Goal: Communication & Community: Answer question/provide support

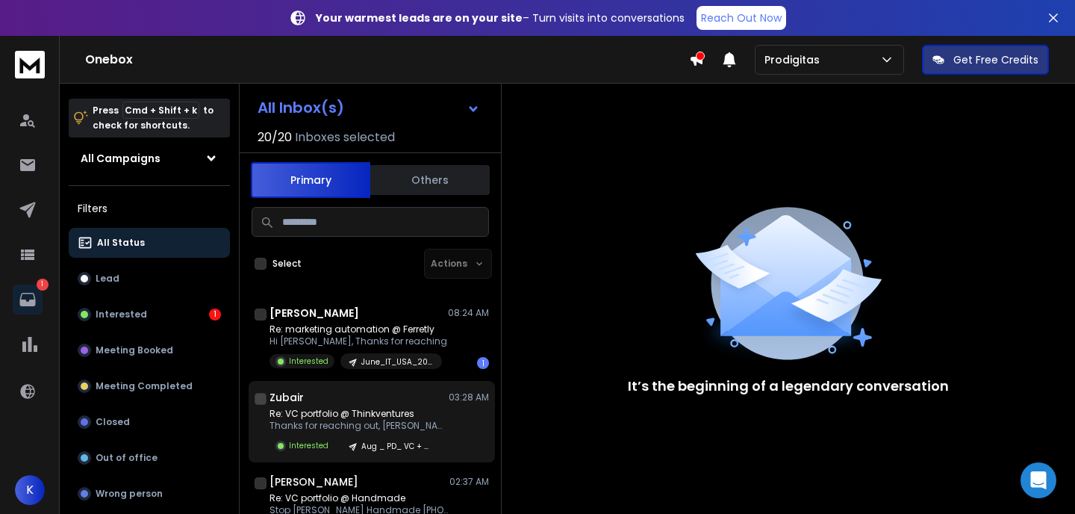
click at [314, 416] on p "Re: VC portfolio @ Thinkventures" at bounding box center [358, 414] width 179 height 12
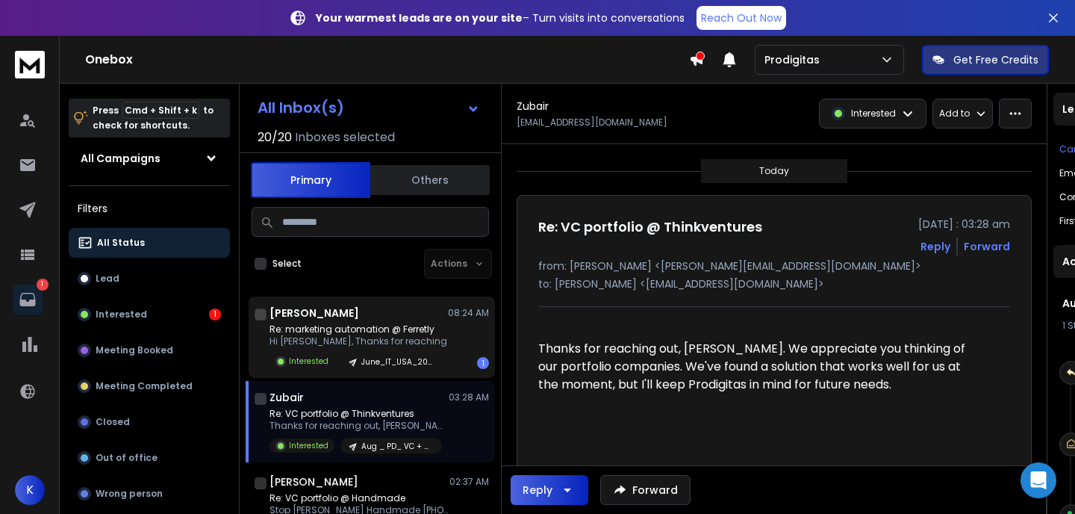
click at [337, 333] on p "Re: marketing automation @ Ferretly" at bounding box center [358, 329] width 178 height 12
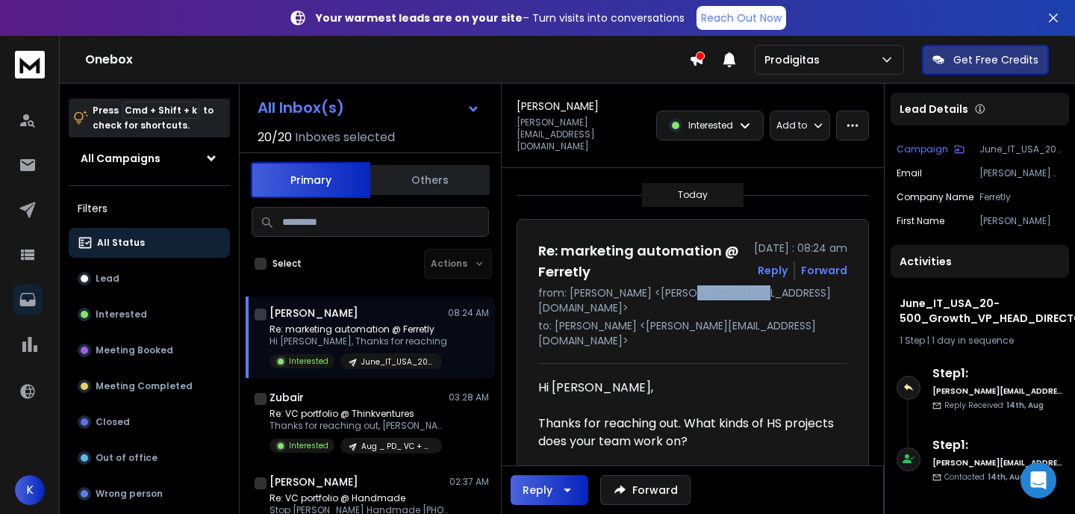
drag, startPoint x: 685, startPoint y: 268, endPoint x: 746, endPoint y: 270, distance: 61.3
click at [746, 285] on p "from: [PERSON_NAME] <[PERSON_NAME][EMAIL_ADDRESS][DOMAIN_NAME]>" at bounding box center [692, 300] width 309 height 30
copy p "[DOMAIN_NAME]"
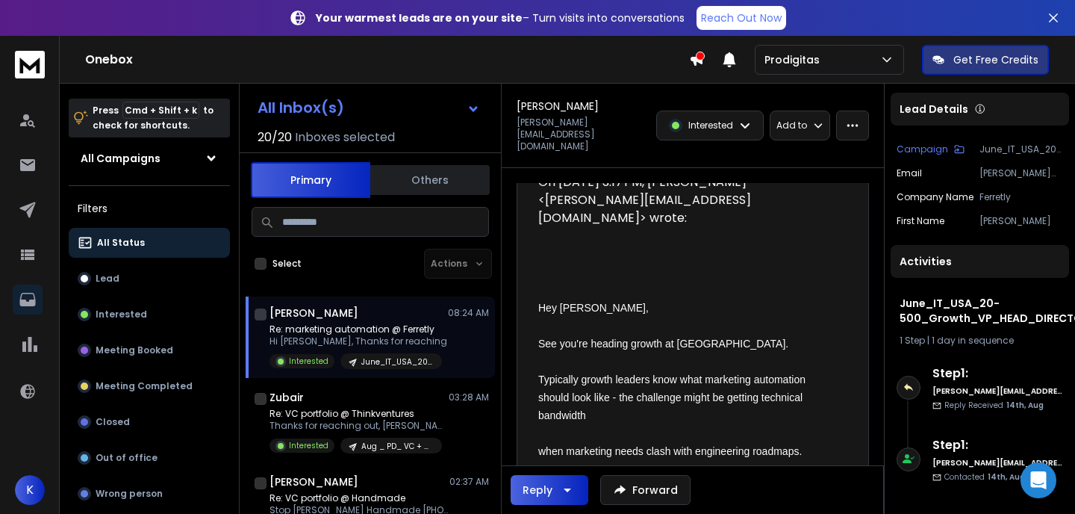
scroll to position [422, 0]
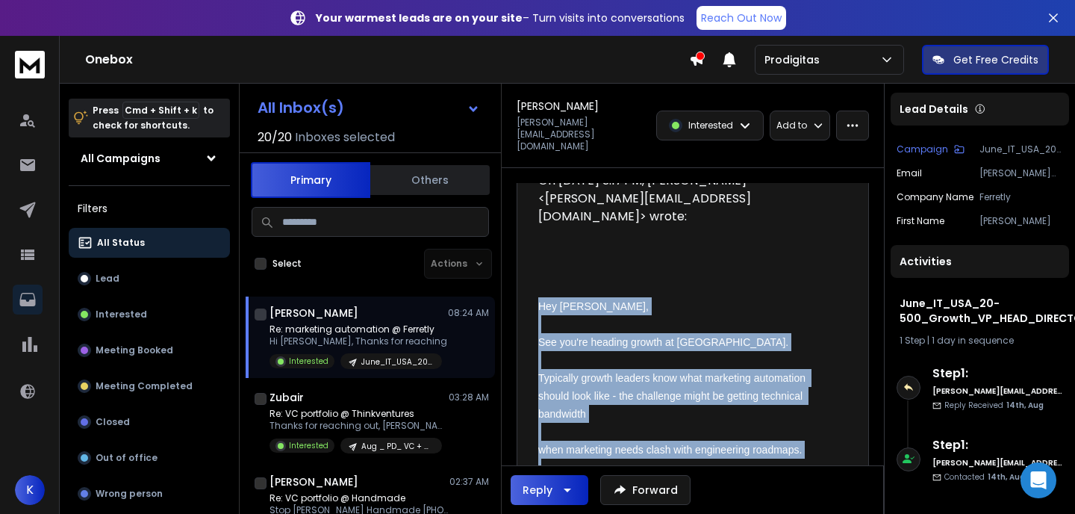
drag, startPoint x: 538, startPoint y: 218, endPoint x: 741, endPoint y: 431, distance: 294.6
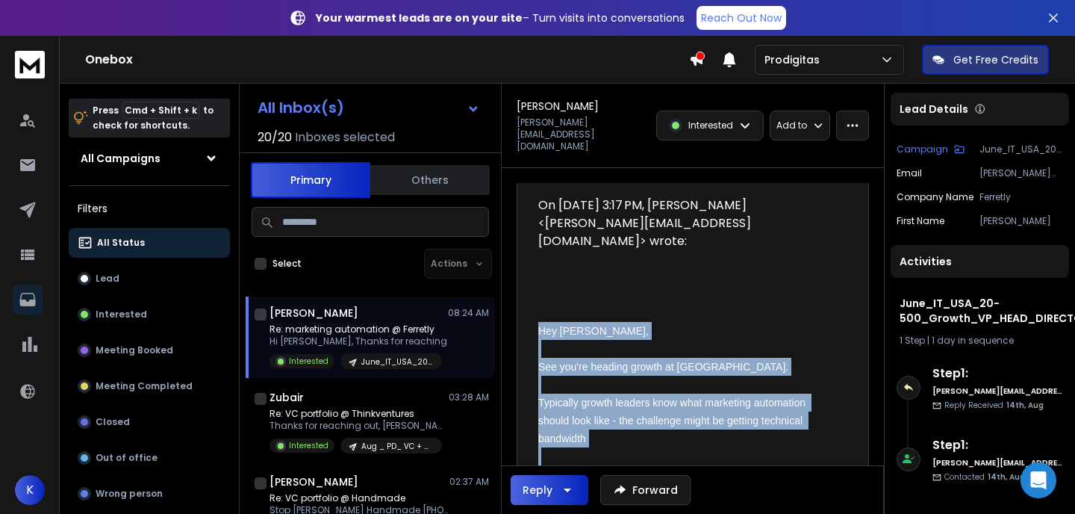
scroll to position [398, 0]
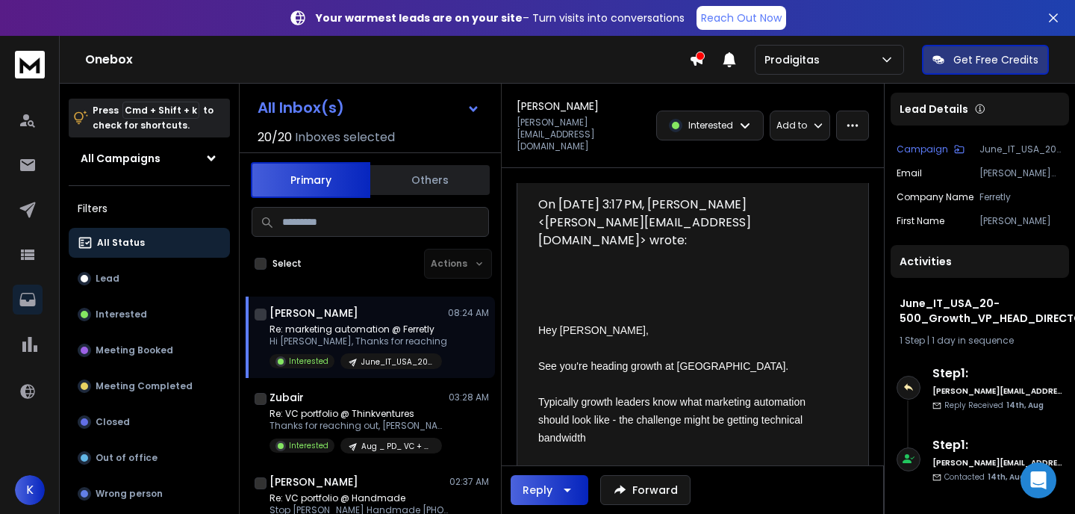
click at [537, 229] on div "Re: marketing automation @ Ferretly [DATE] : 08:24 am Reply Forward from: [PERS…" at bounding box center [693, 482] width 352 height 1322
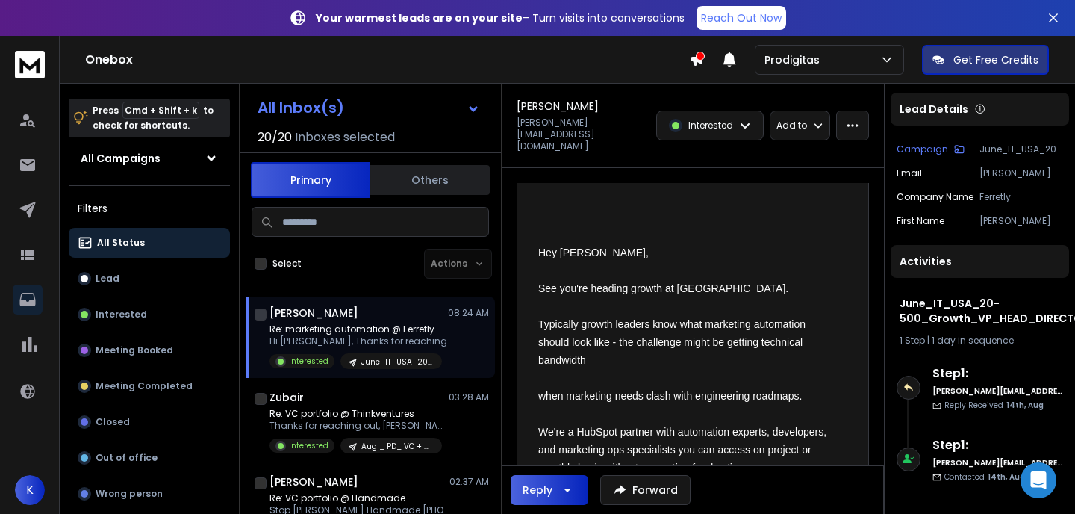
scroll to position [469, 0]
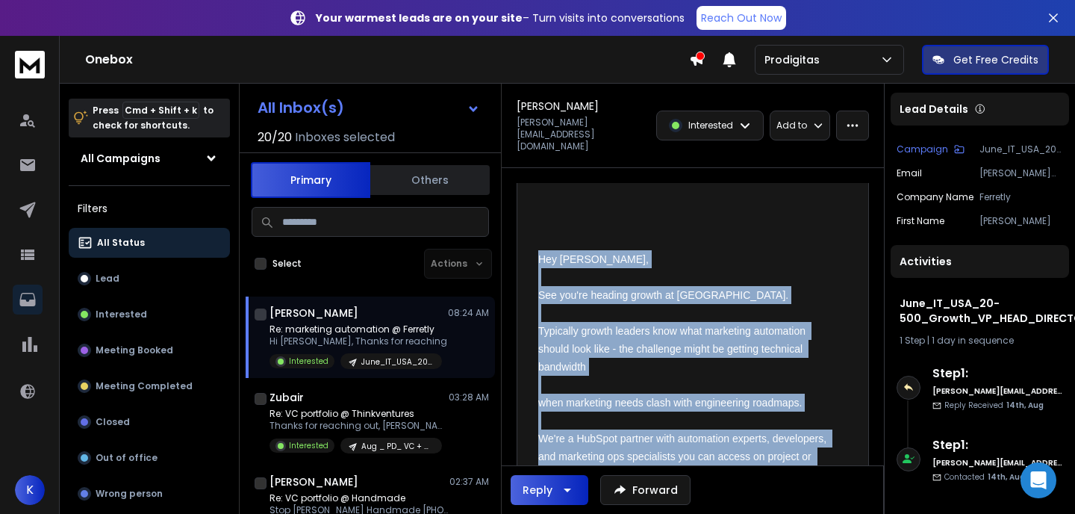
drag, startPoint x: 540, startPoint y: 172, endPoint x: 633, endPoint y: 452, distance: 295.6
copy div "Hey [PERSON_NAME], See you're heading growth at [GEOGRAPHIC_DATA]. Typically gr…"
click at [586, 325] on span "Typically growth leaders know what marketing automation should look like - the …" at bounding box center [673, 349] width 270 height 48
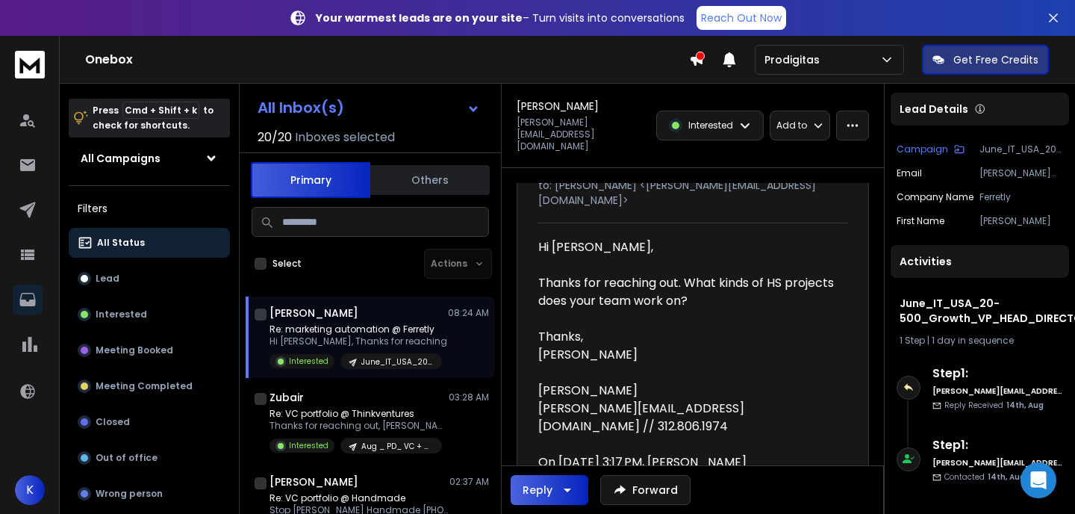
scroll to position [137, 0]
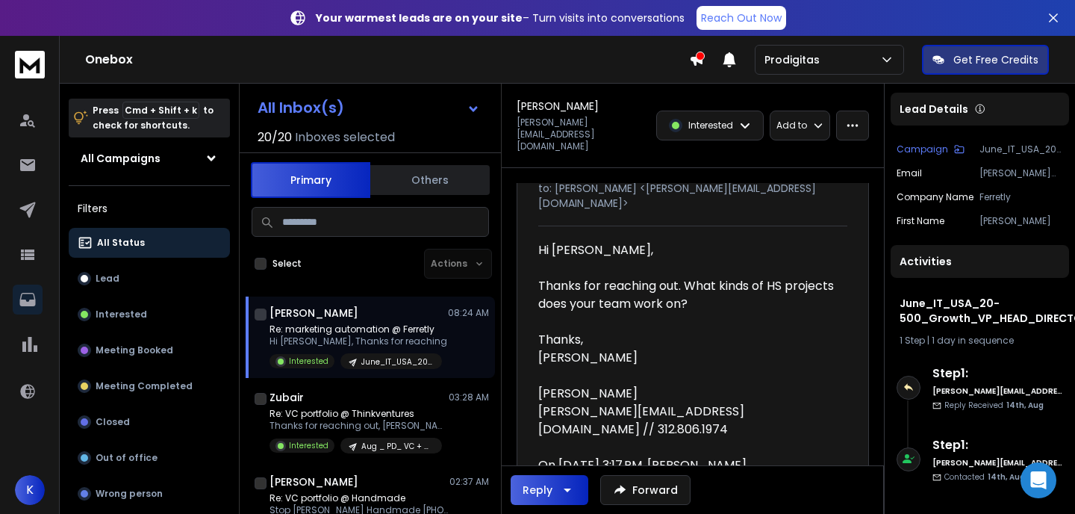
drag, startPoint x: 540, startPoint y: 234, endPoint x: 762, endPoint y: 253, distance: 222.6
click at [762, 277] on div "Thanks for reaching out. What kinds of HS projects does your team work on?" at bounding box center [686, 295] width 297 height 36
copy div "Thanks for reaching out. What kinds of HS projects does your team work on?"
